Goal: Check status: Check status

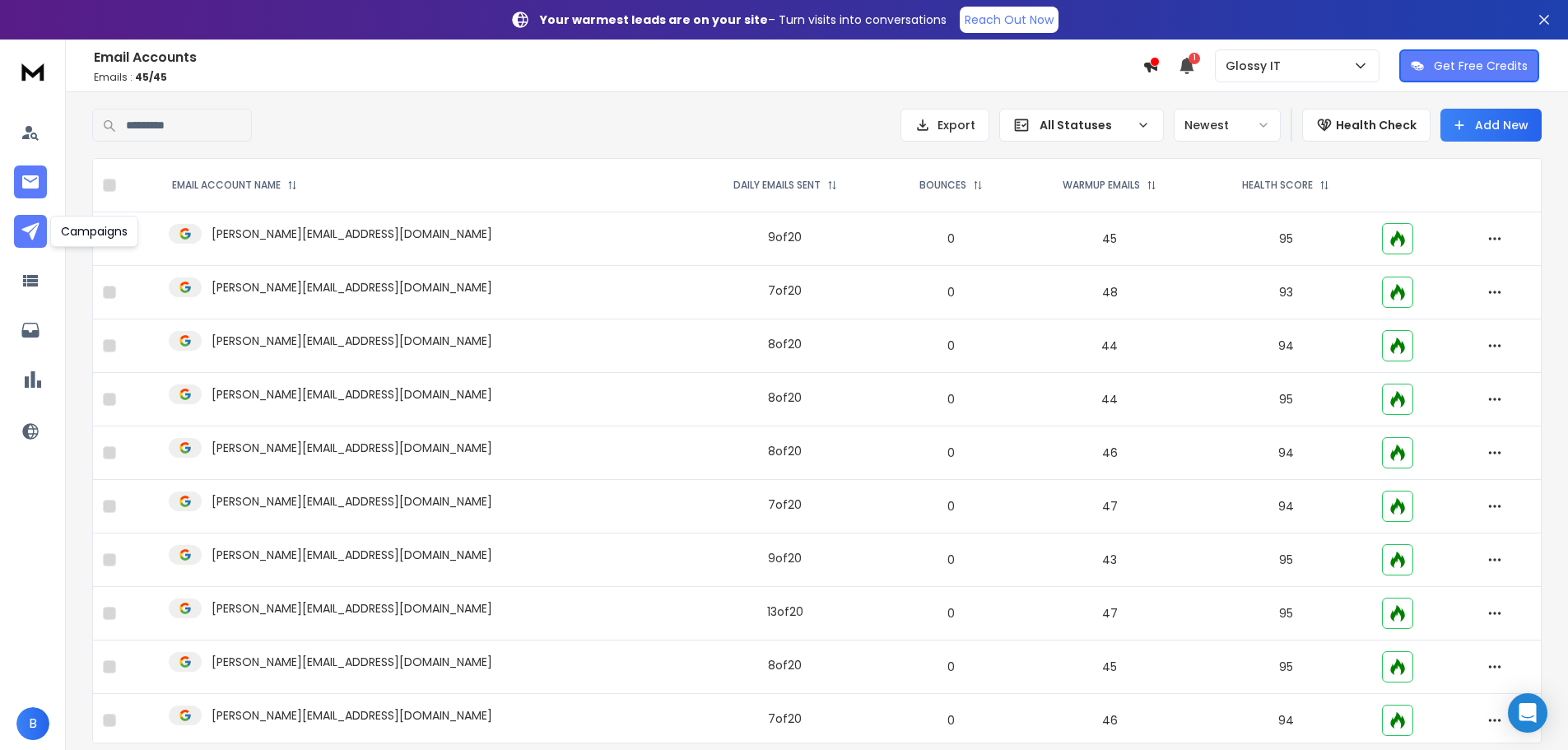
click at [31, 233] on icon at bounding box center [30, 231] width 17 height 17
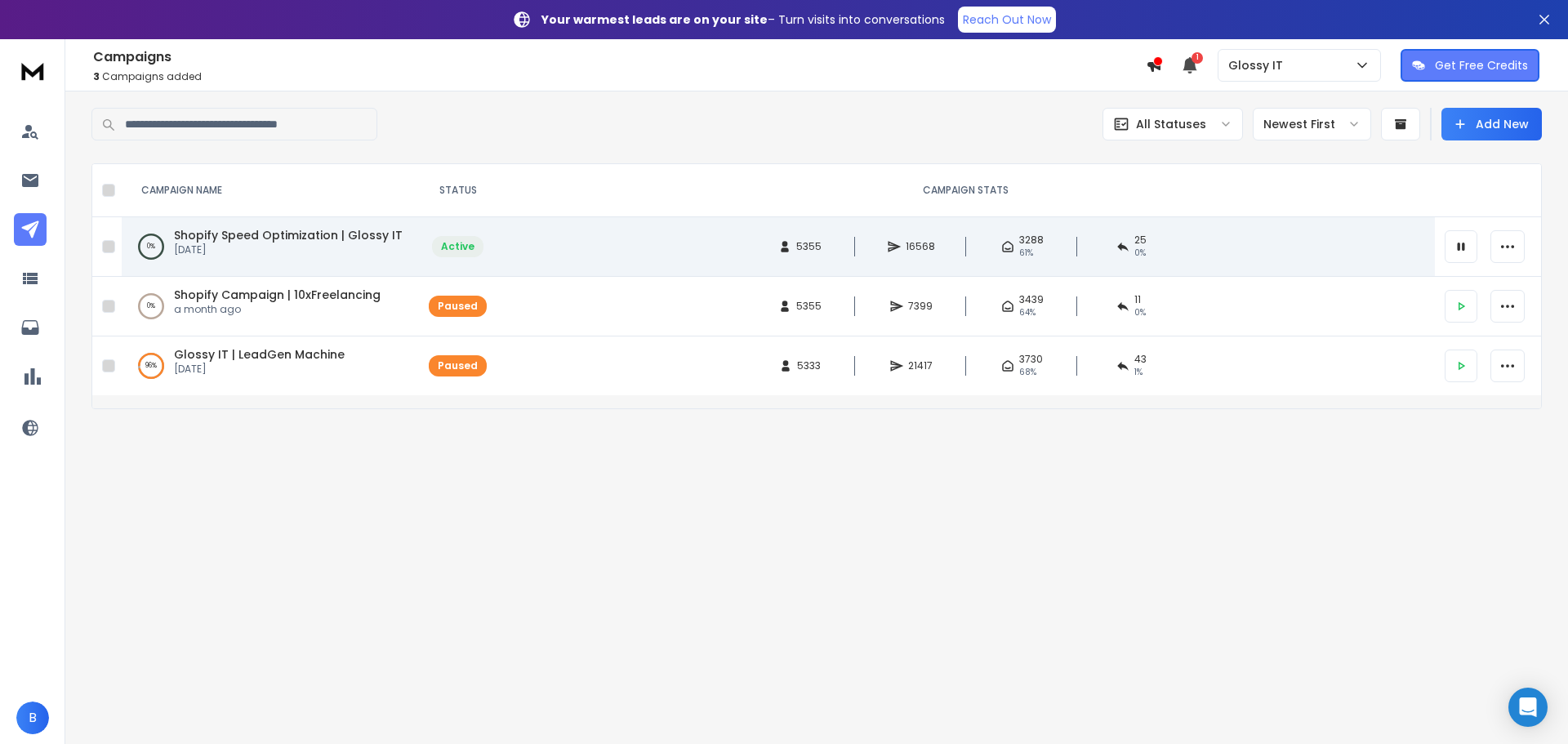
click at [346, 235] on span "Shopify Speed Optimization | Glossy IT" at bounding box center [288, 234] width 228 height 16
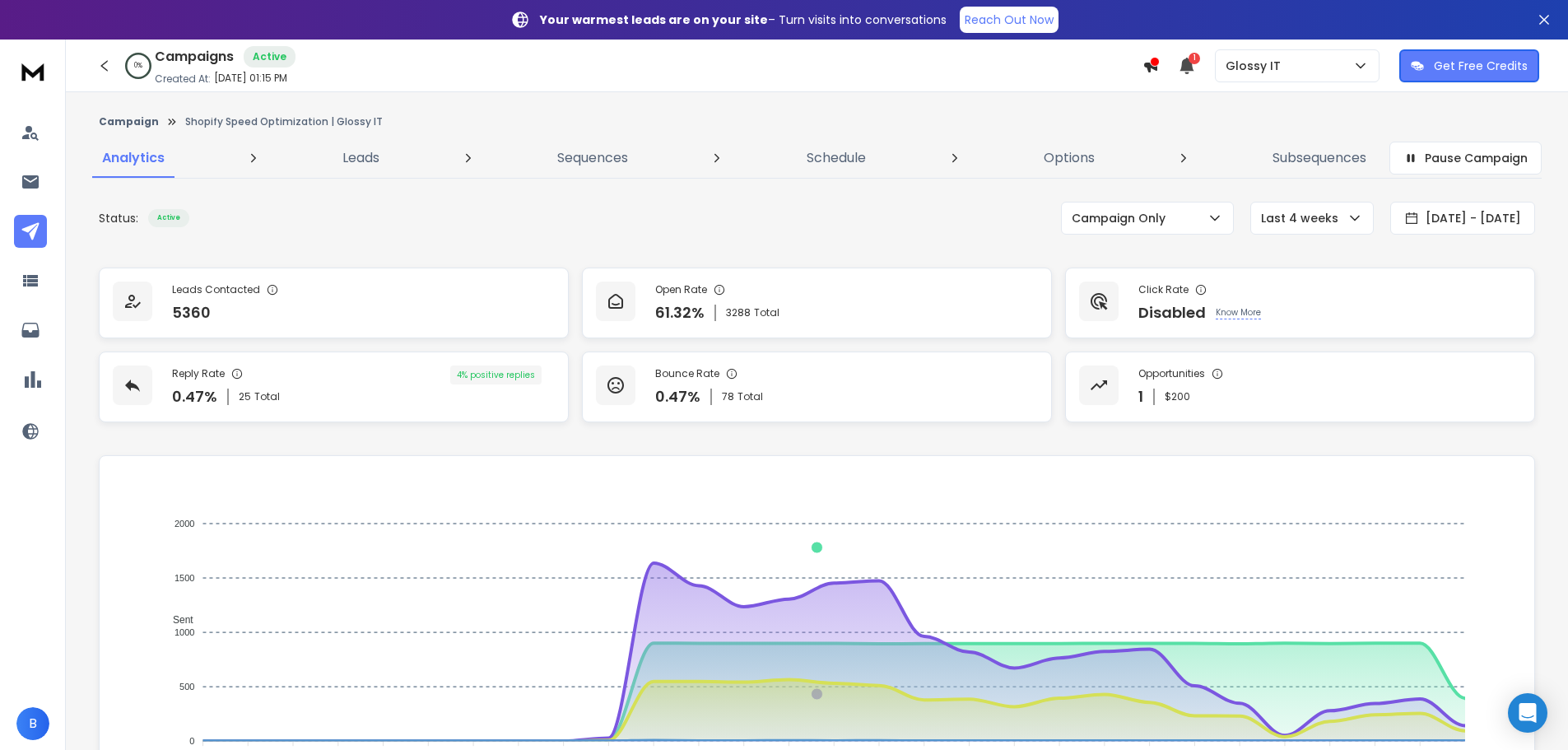
click at [888, 226] on div "Status: Active Pause Campaign Campaign Only Last 4 weeks [DATE] - [DATE]" at bounding box center [817, 218] width 1436 height 33
